Goal: Navigation & Orientation: Find specific page/section

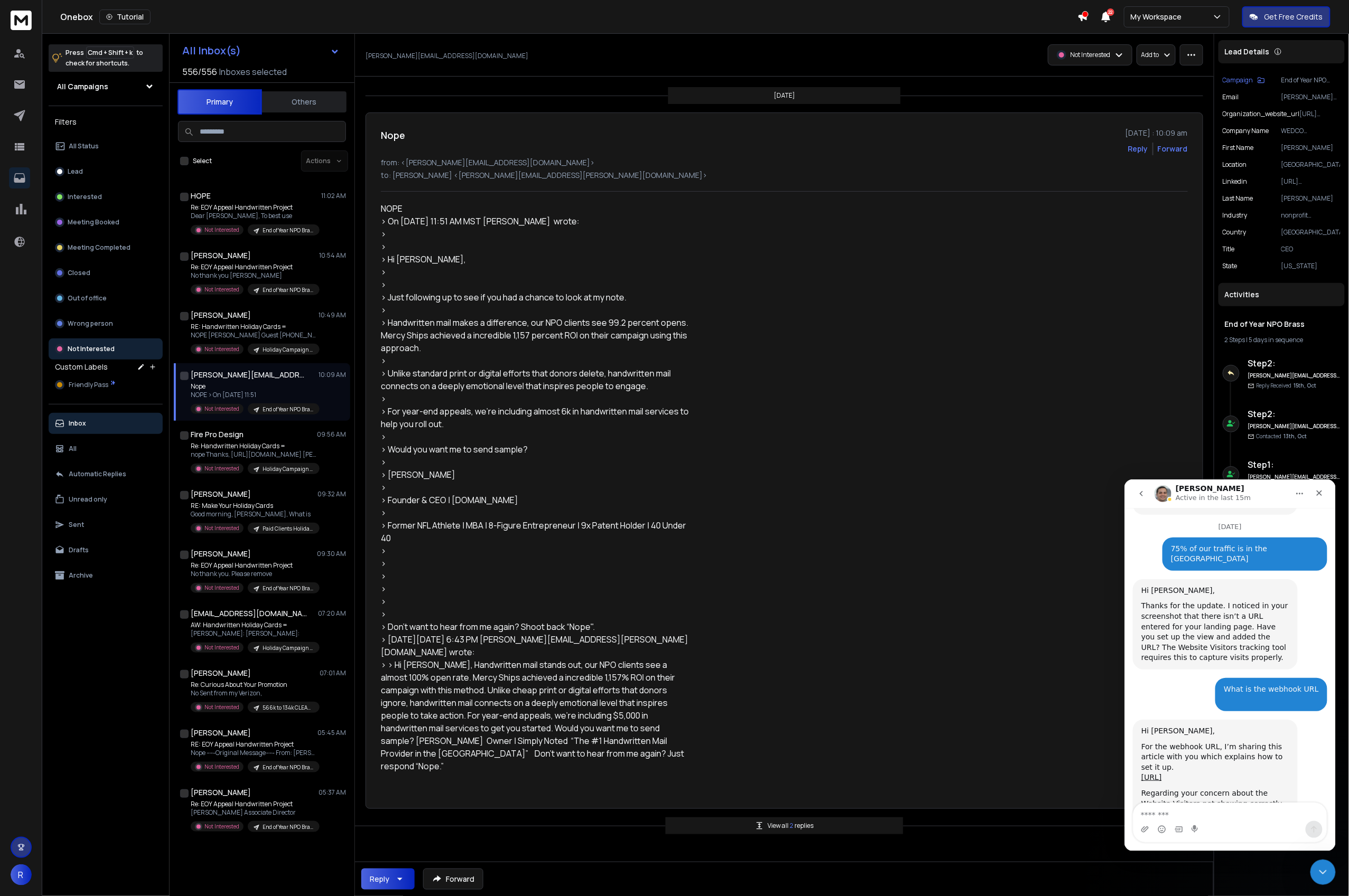
scroll to position [1109, 0]
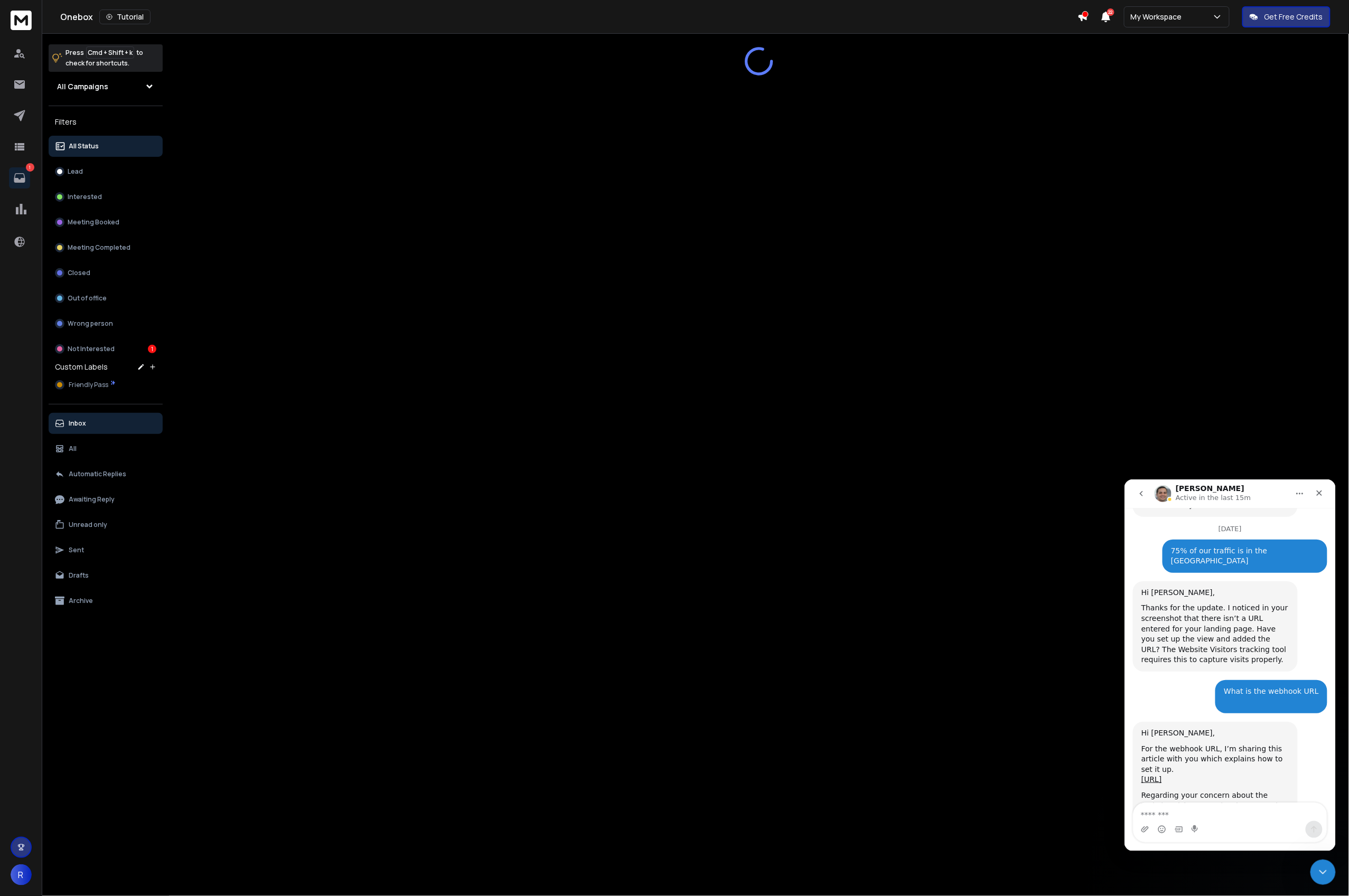
scroll to position [1109, 0]
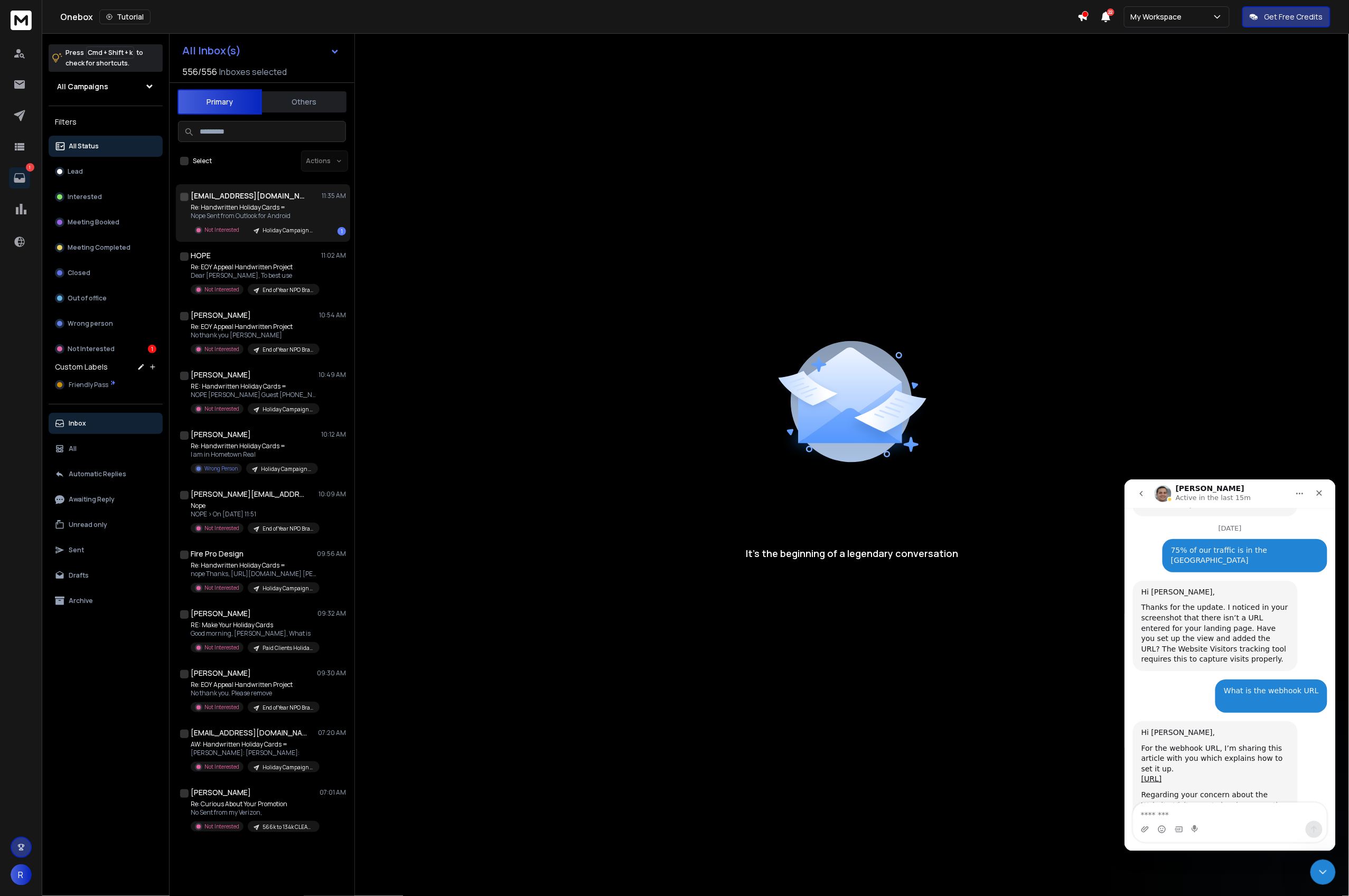
click at [202, 205] on p "Re: Handwritten Holiday Cards =" at bounding box center [254, 207] width 127 height 8
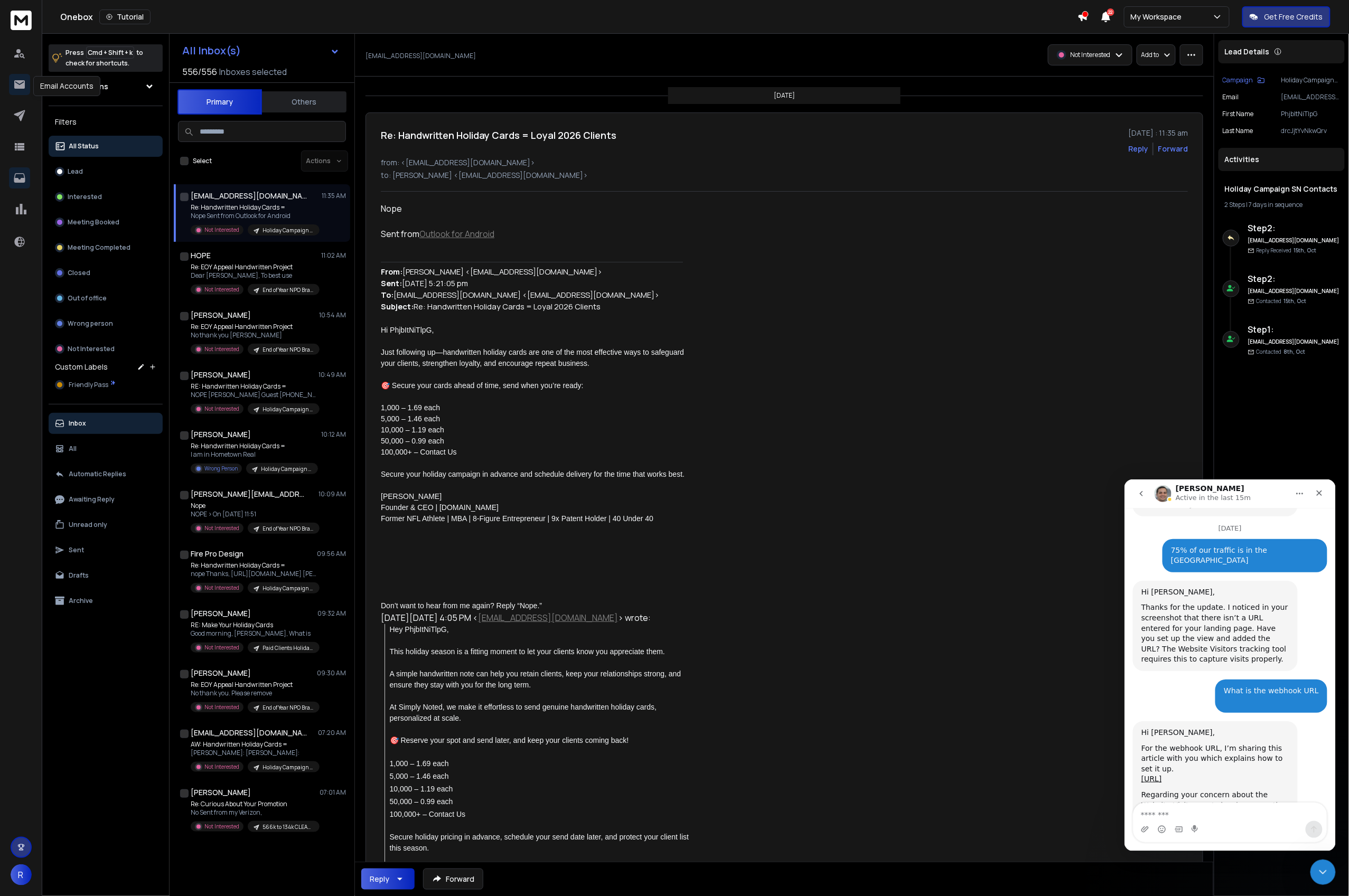
click at [23, 81] on icon at bounding box center [20, 84] width 11 height 8
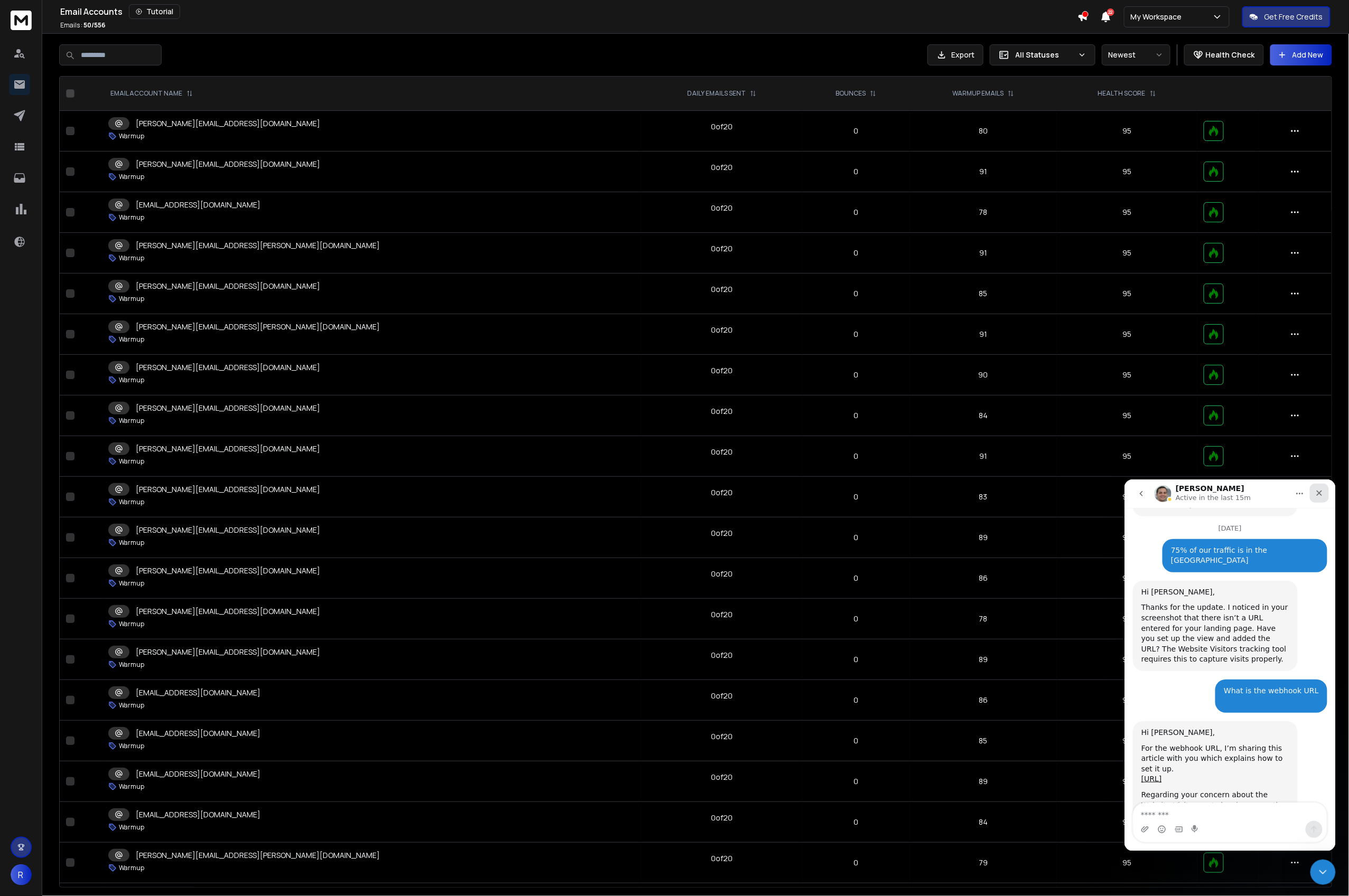
click at [1315, 490] on icon "Close" at bounding box center [1318, 492] width 8 height 8
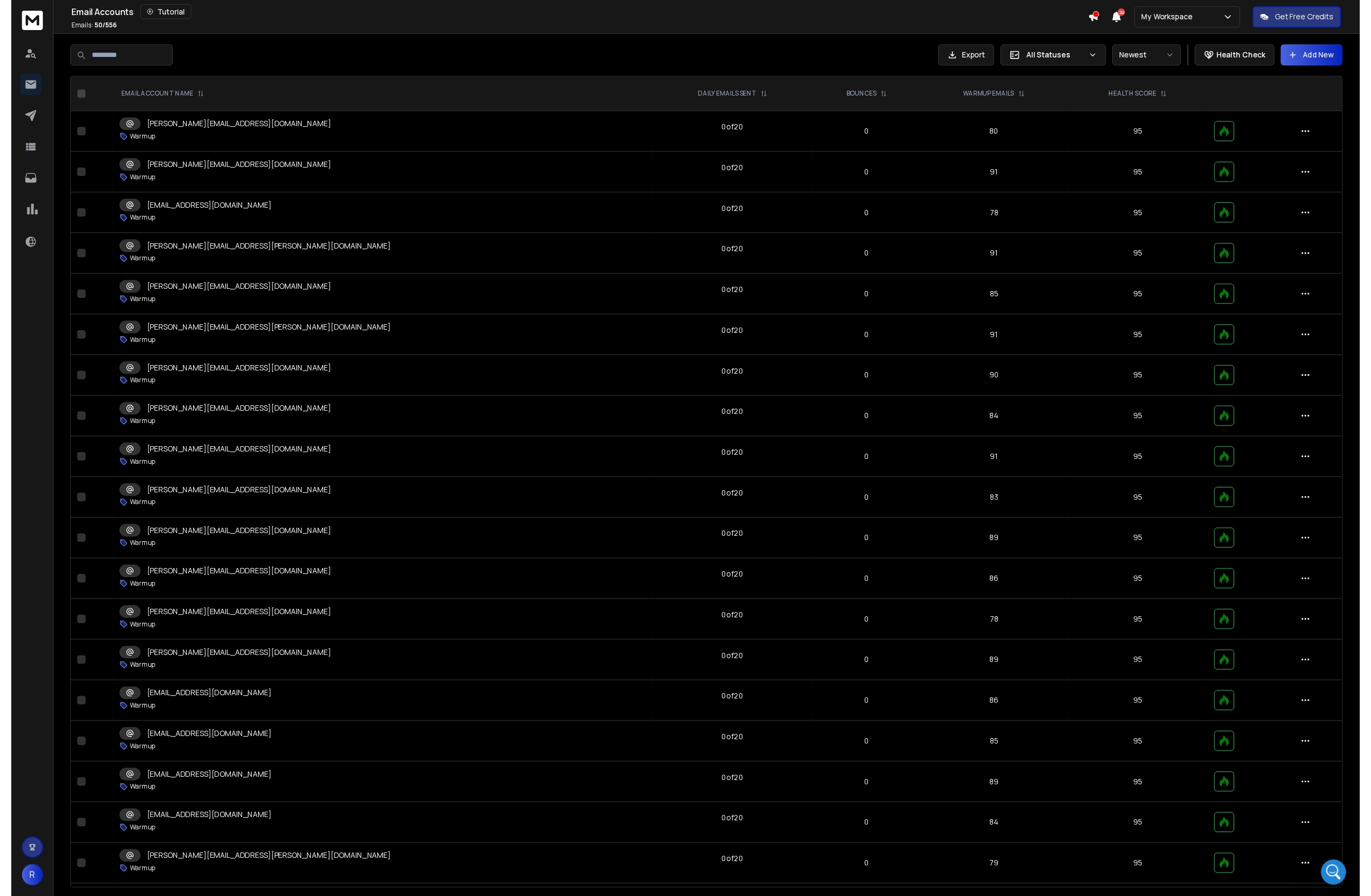
scroll to position [125, 0]
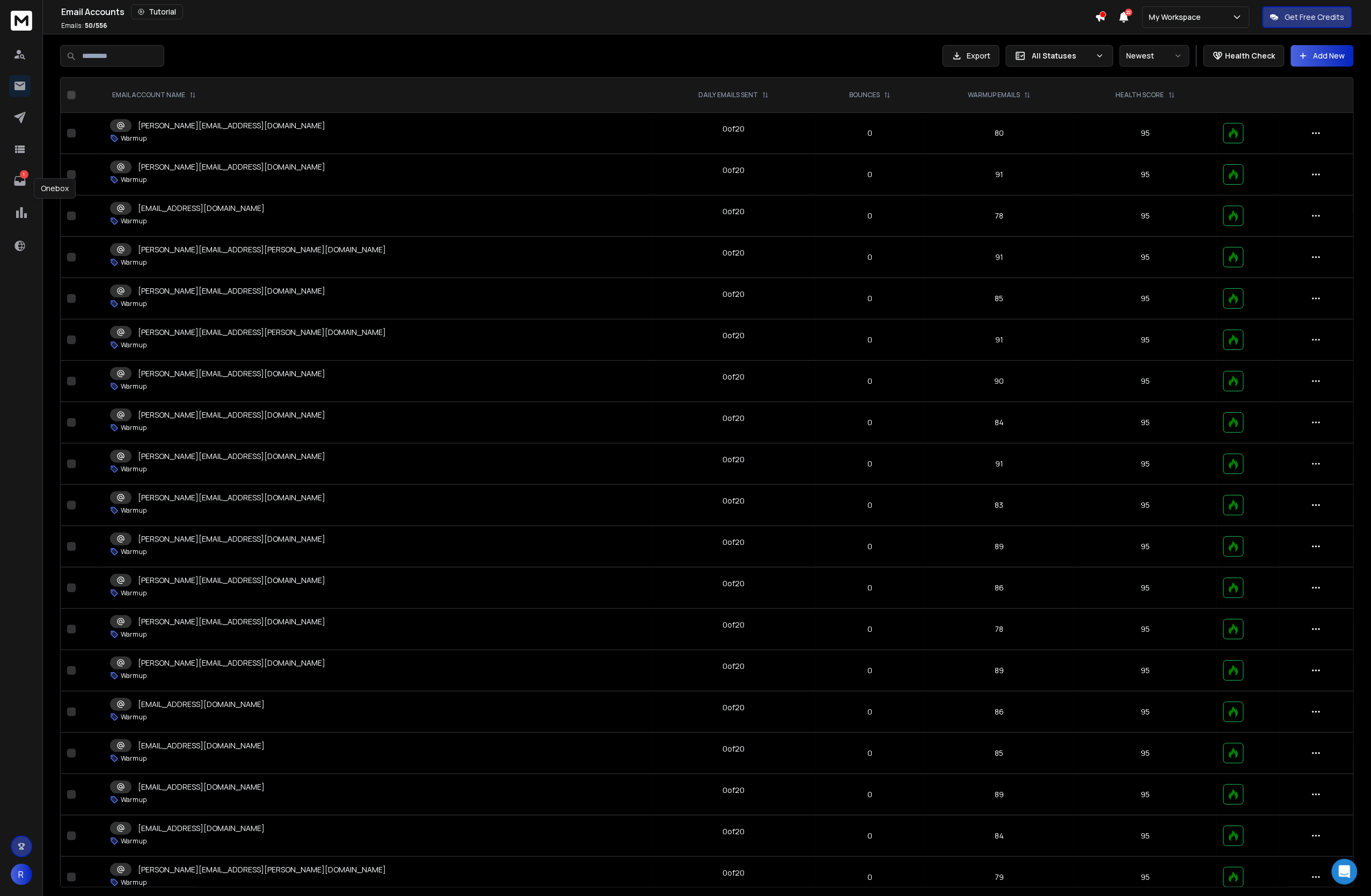
drag, startPoint x: 18, startPoint y: 192, endPoint x: 36, endPoint y: 180, distance: 21.6
click at [19, 186] on icon at bounding box center [19, 180] width 11 height 9
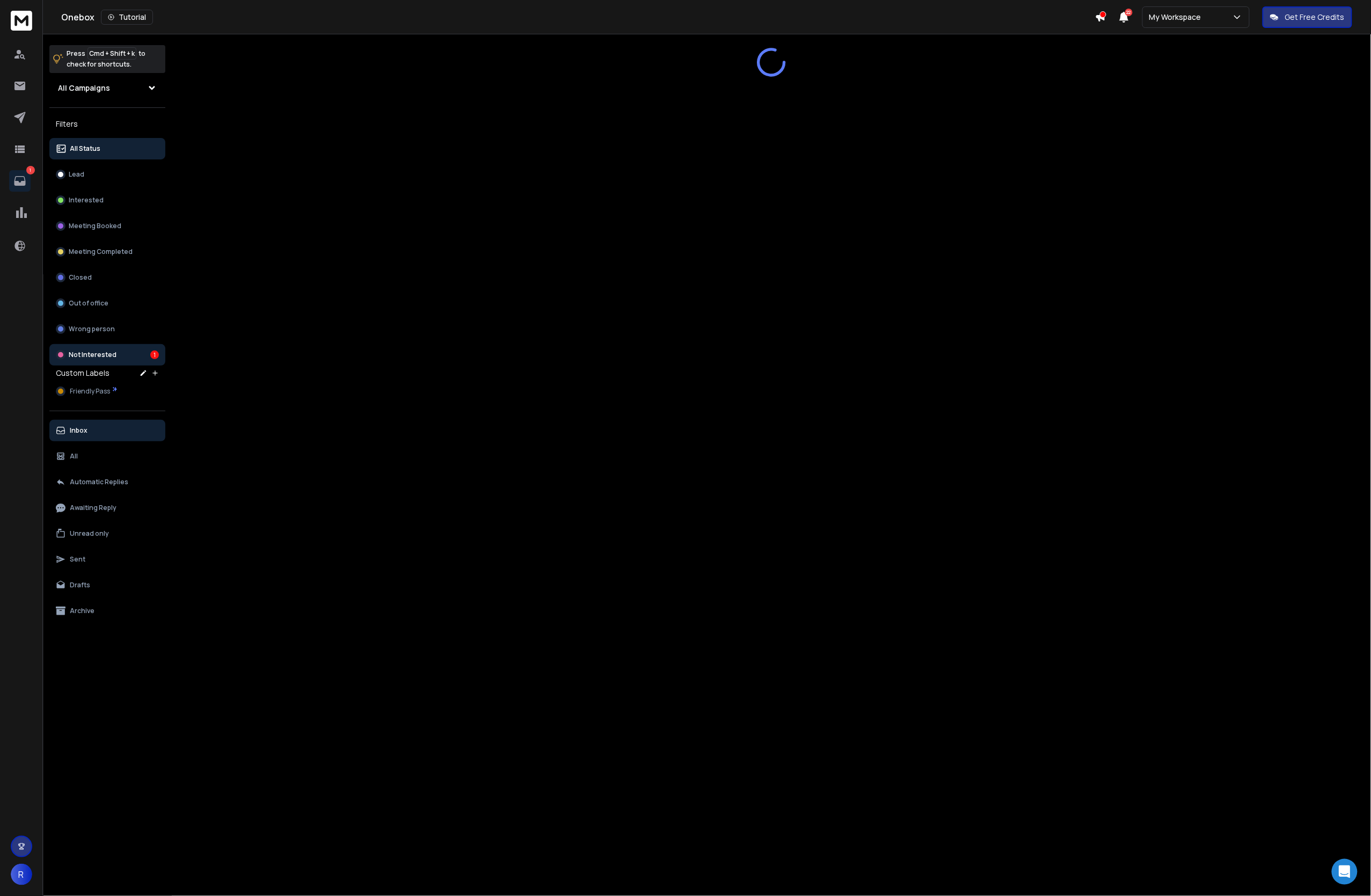
click at [114, 356] on button "Not Interested 1" at bounding box center [107, 355] width 116 height 22
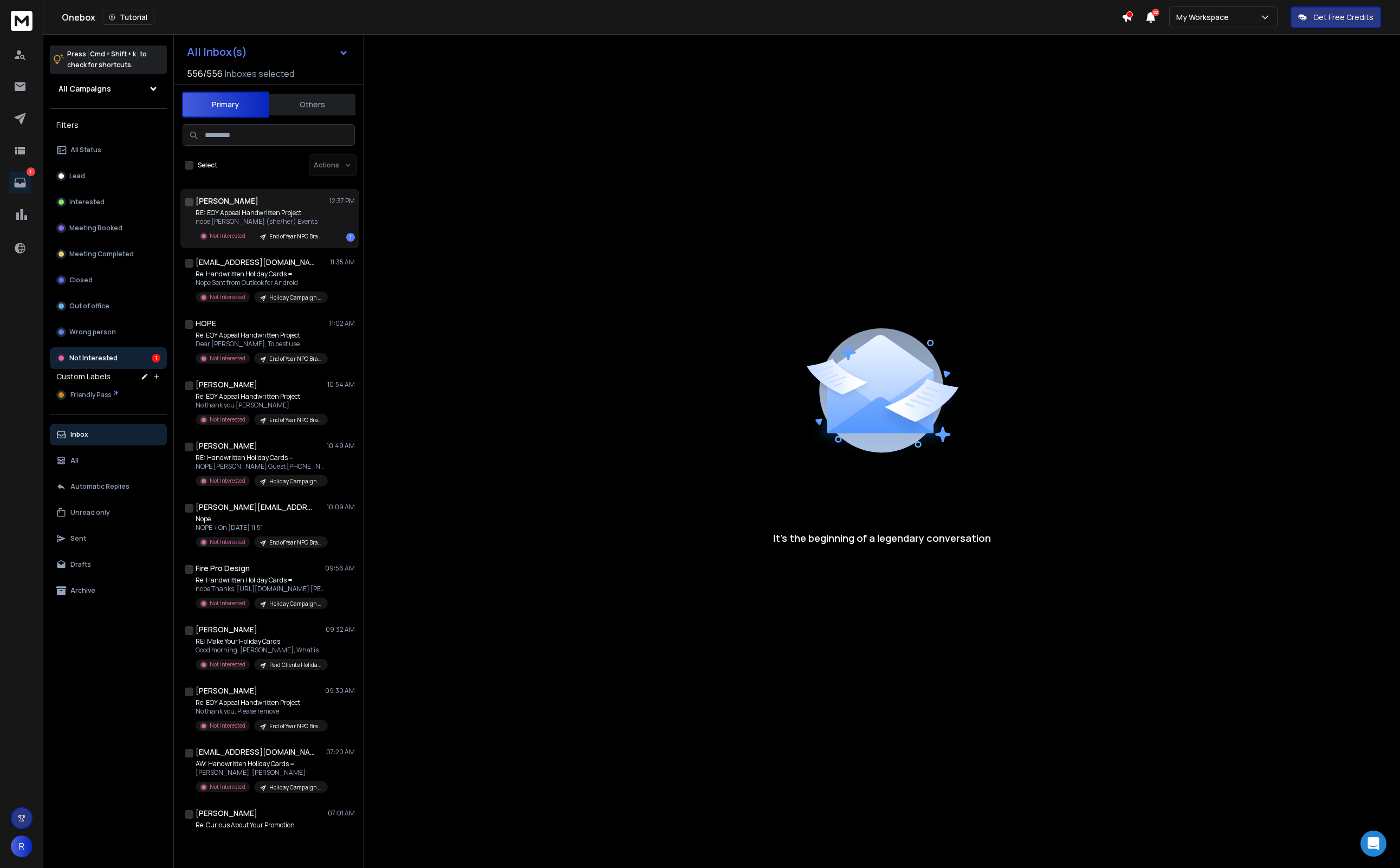
click at [276, 199] on div "Erica Fraser 12:37 PM" at bounding box center [275, 201] width 159 height 11
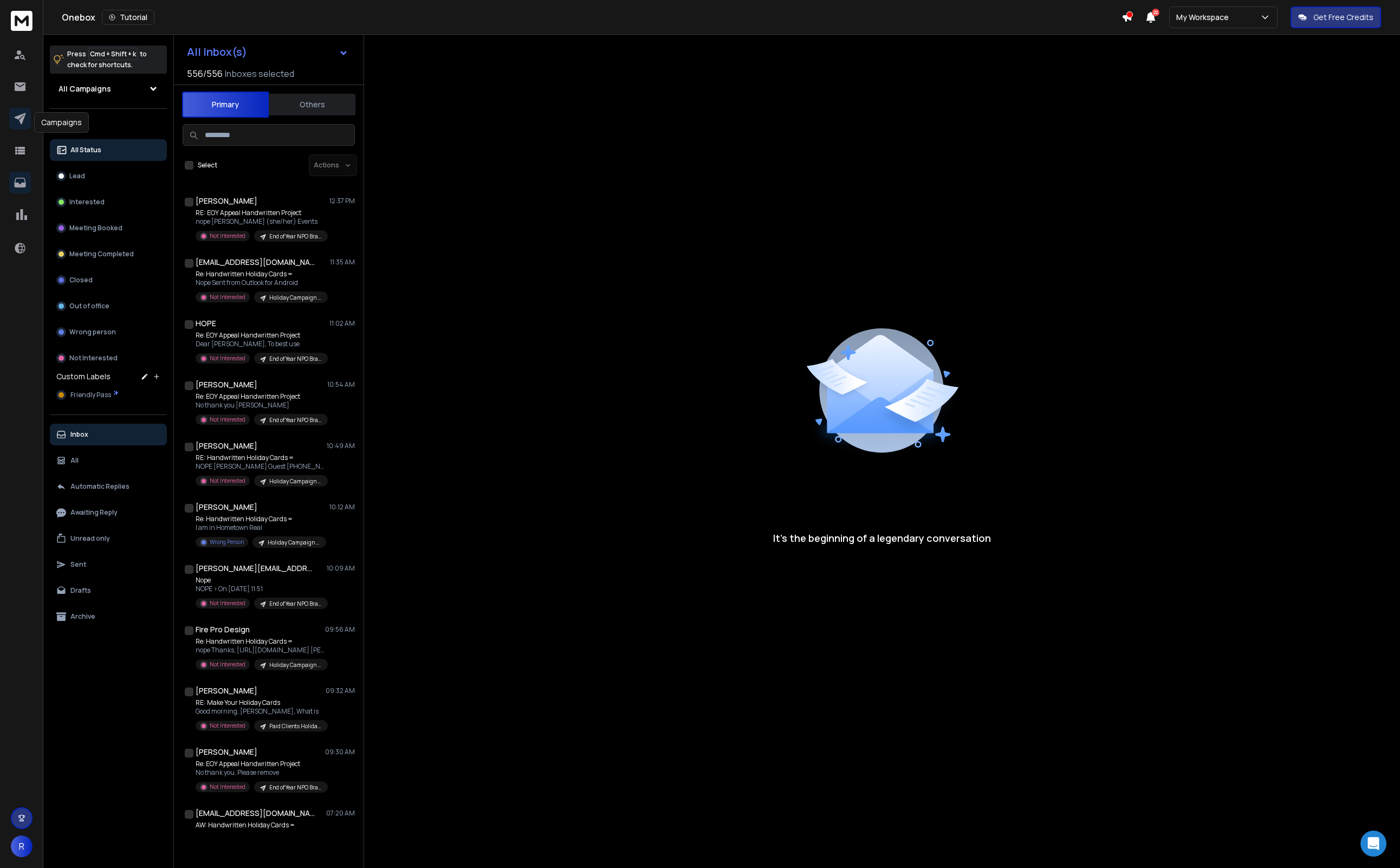
click at [24, 122] on icon at bounding box center [20, 119] width 13 height 13
